Goal: Check status: Check status

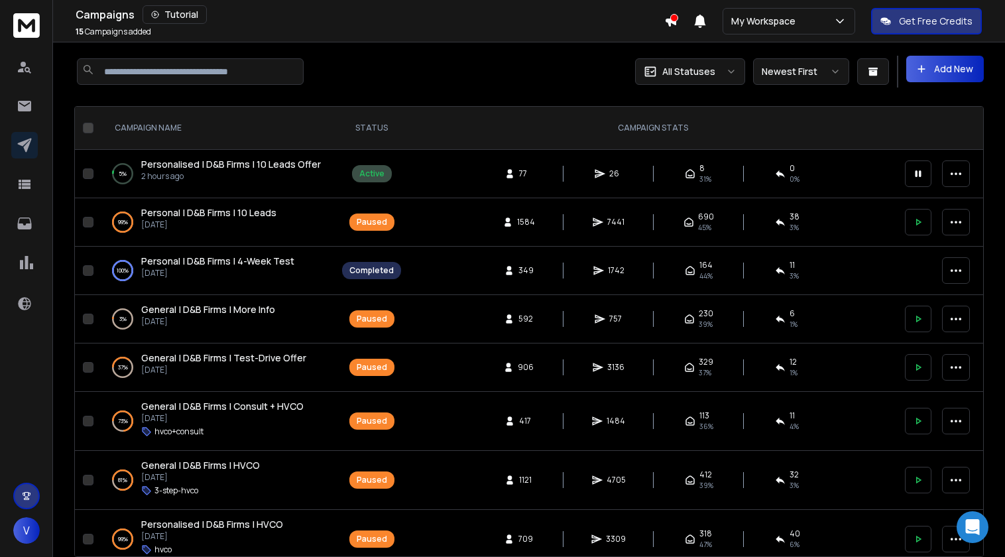
click at [205, 164] on span "Personalised | D&B Firms | 10 Leads Offer" at bounding box center [231, 164] width 180 height 13
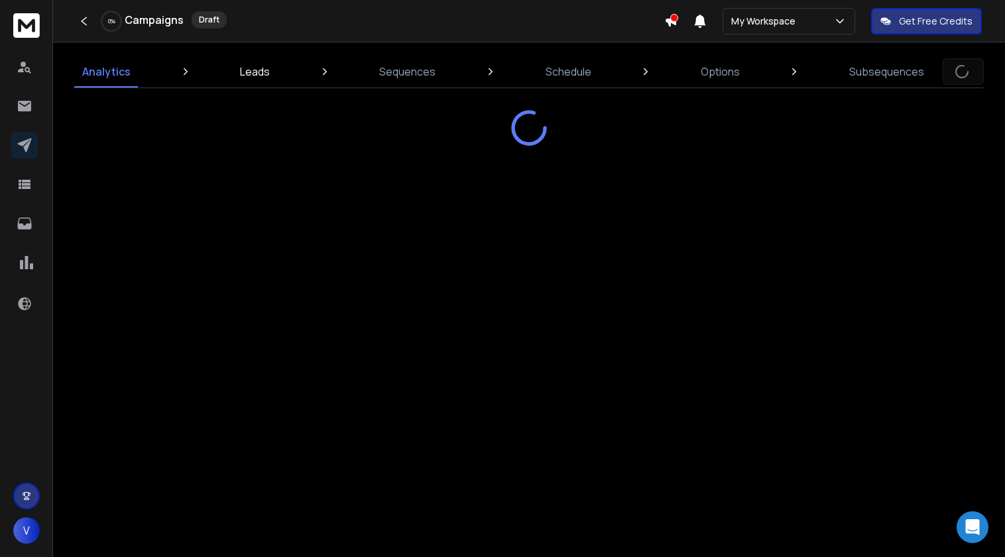
click at [245, 79] on p "Leads" at bounding box center [255, 72] width 30 height 16
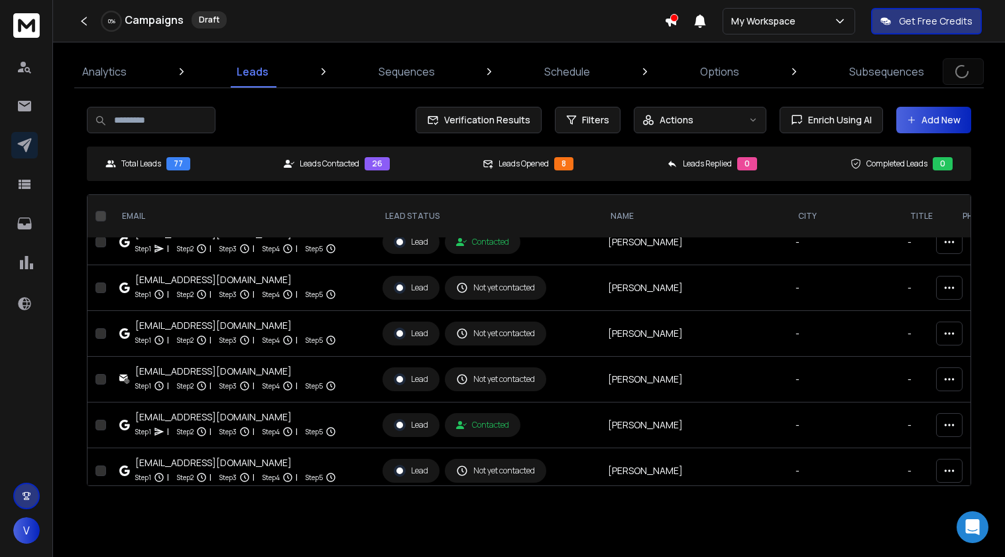
scroll to position [0, 11]
